Goal: Task Accomplishment & Management: Manage account settings

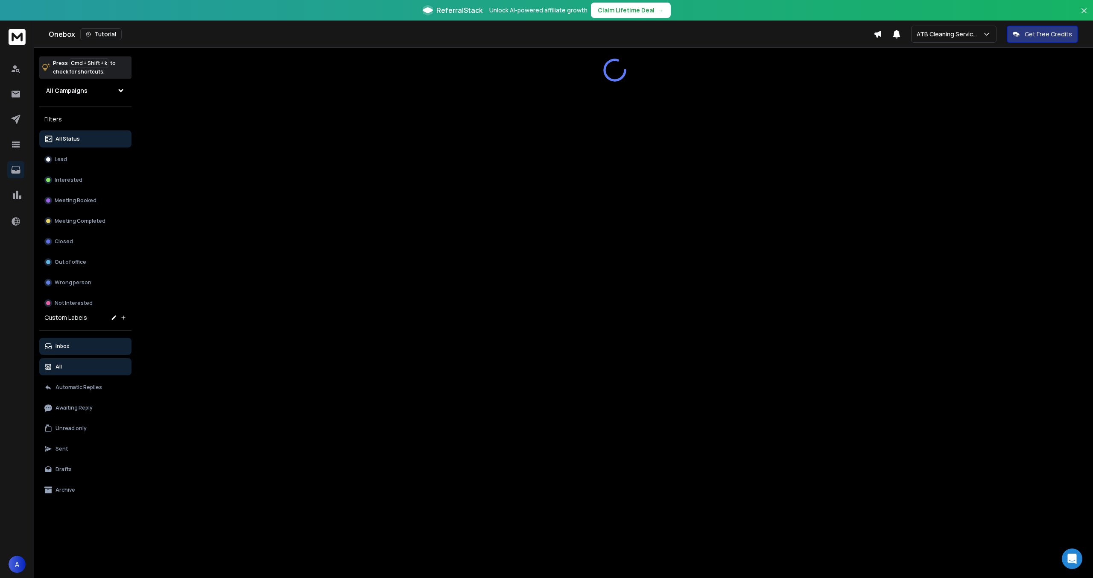
click at [59, 363] on p "All" at bounding box center [59, 366] width 6 height 7
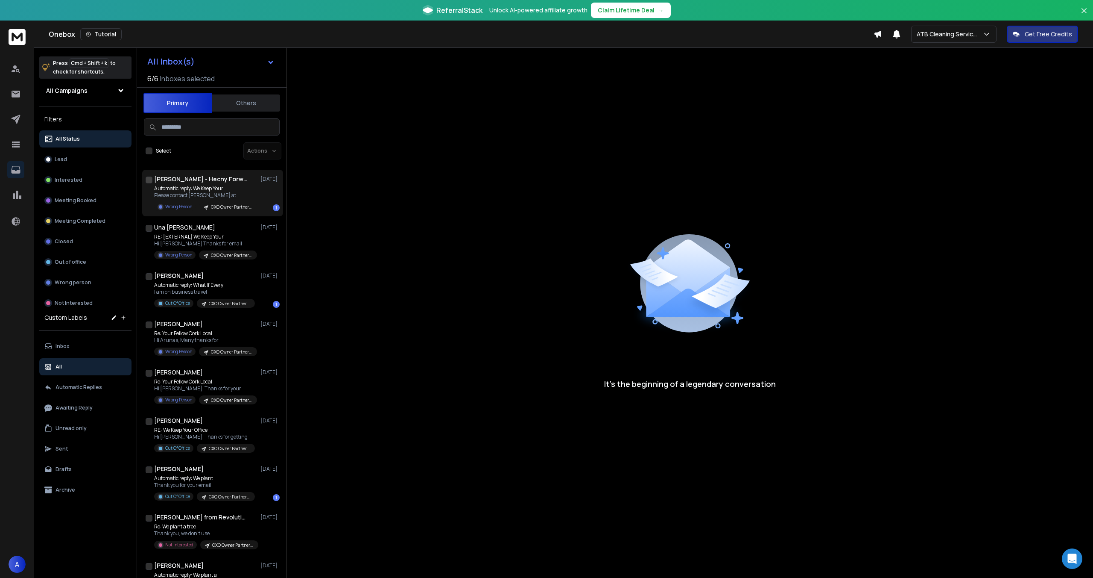
click at [188, 194] on p "Please contact [PERSON_NAME] at" at bounding box center [205, 195] width 103 height 7
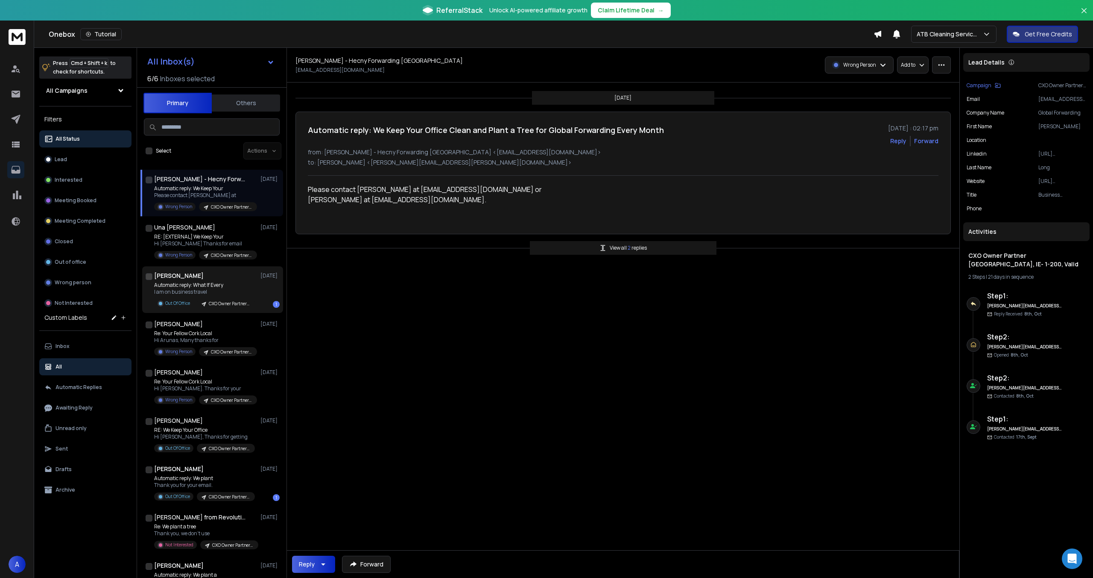
click at [235, 284] on p "Automatic reply: What If Every" at bounding box center [204, 284] width 101 height 7
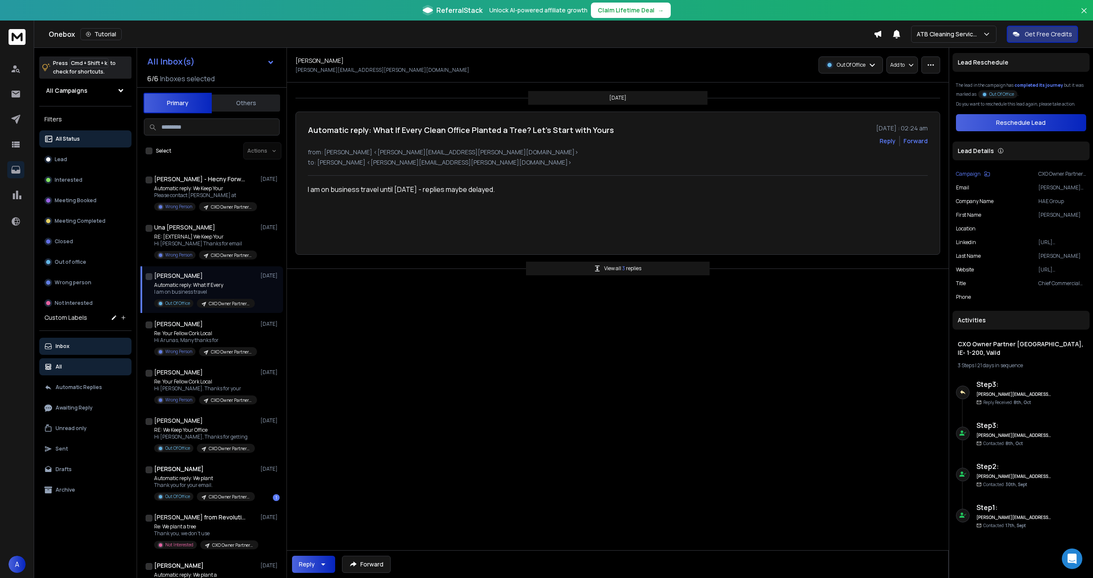
click at [68, 352] on button "Inbox" at bounding box center [85, 345] width 92 height 17
